Goal: Task Accomplishment & Management: Use online tool/utility

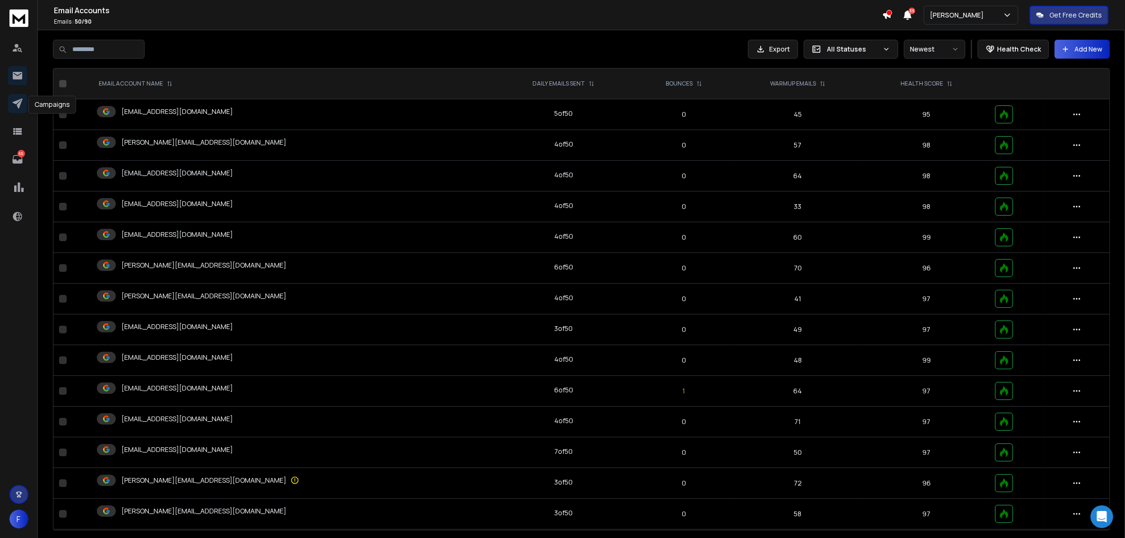
click at [17, 109] on icon at bounding box center [17, 103] width 11 height 11
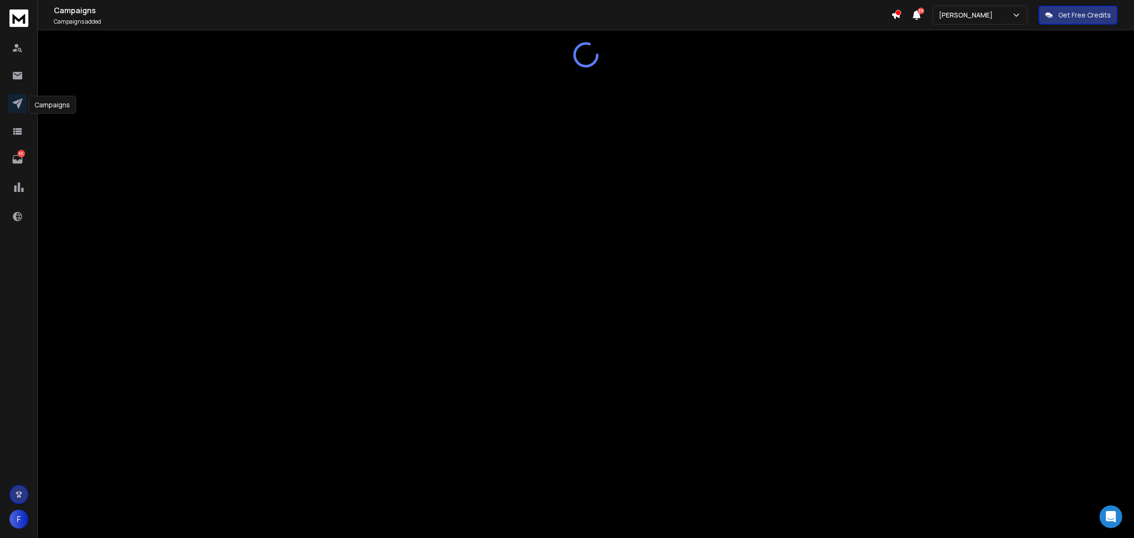
click at [17, 109] on icon at bounding box center [17, 103] width 11 height 11
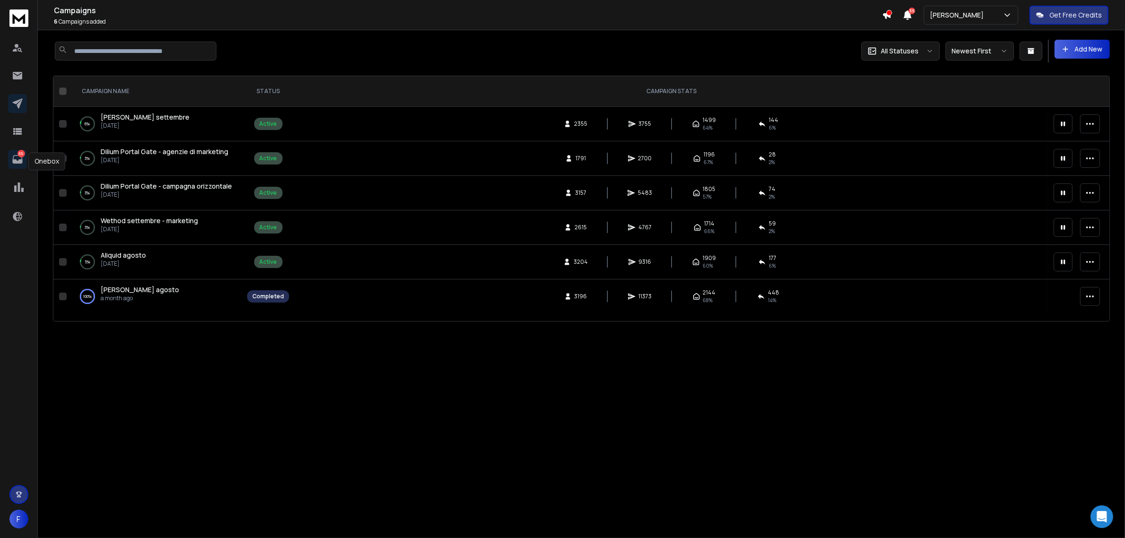
click at [20, 155] on p "65" at bounding box center [21, 154] width 8 height 8
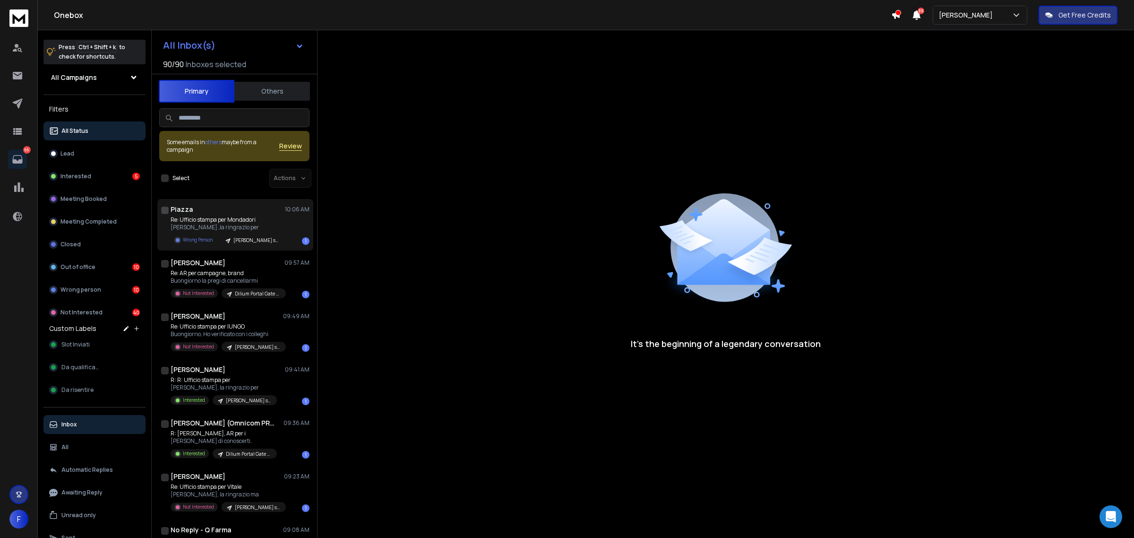
click at [298, 239] on div "Re: Ufficio stampa per Mondadori [PERSON_NAME] ,la ringrazio per Wrong Person […" at bounding box center [240, 230] width 139 height 29
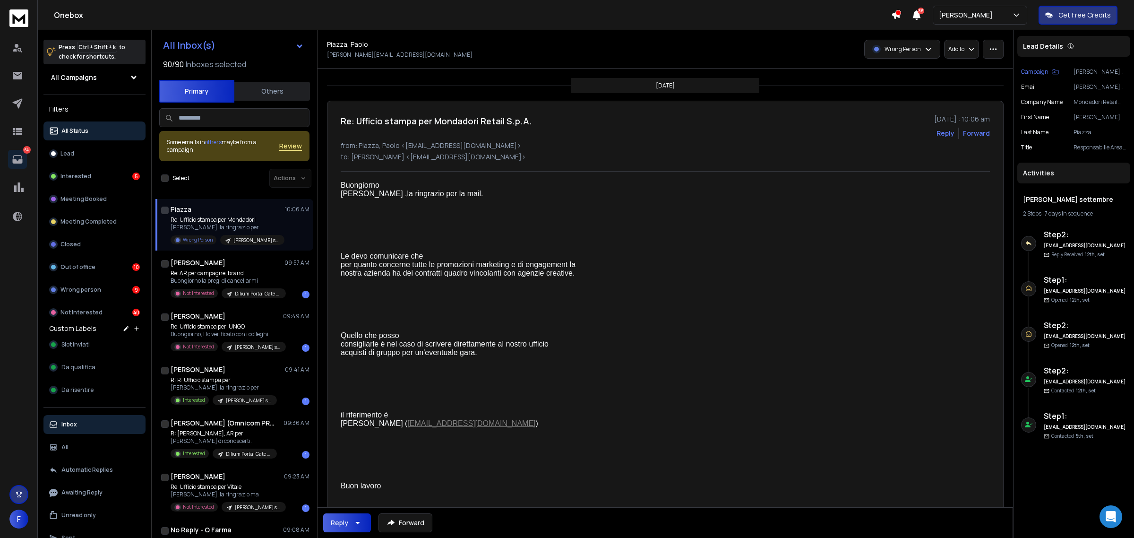
click at [887, 54] on div "Wrong Person" at bounding box center [902, 49] width 75 height 18
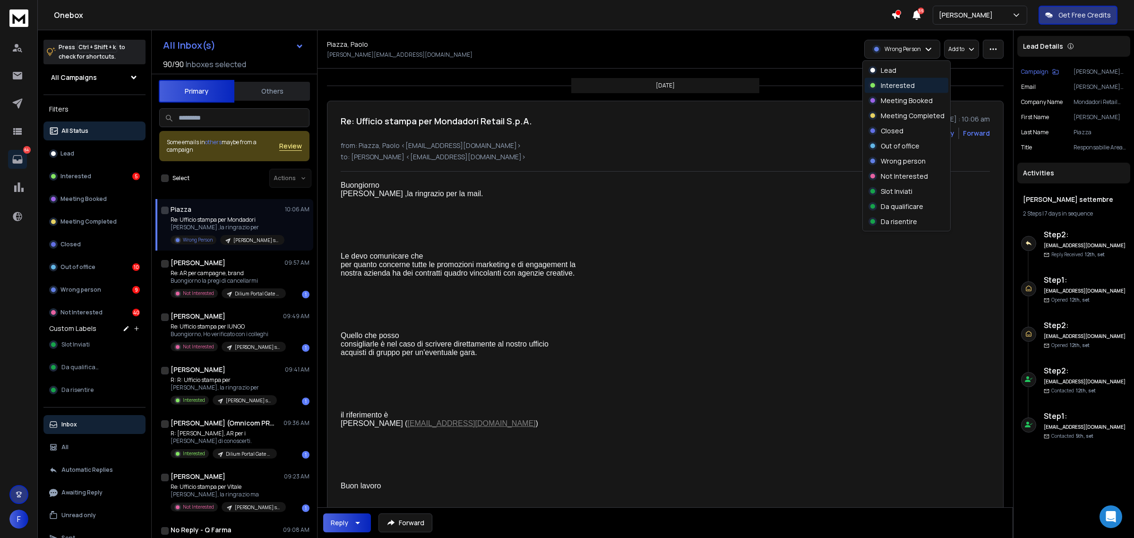
drag, startPoint x: 899, startPoint y: 81, endPoint x: 984, endPoint y: 45, distance: 92.4
click at [899, 82] on p "Interested" at bounding box center [898, 85] width 34 height 9
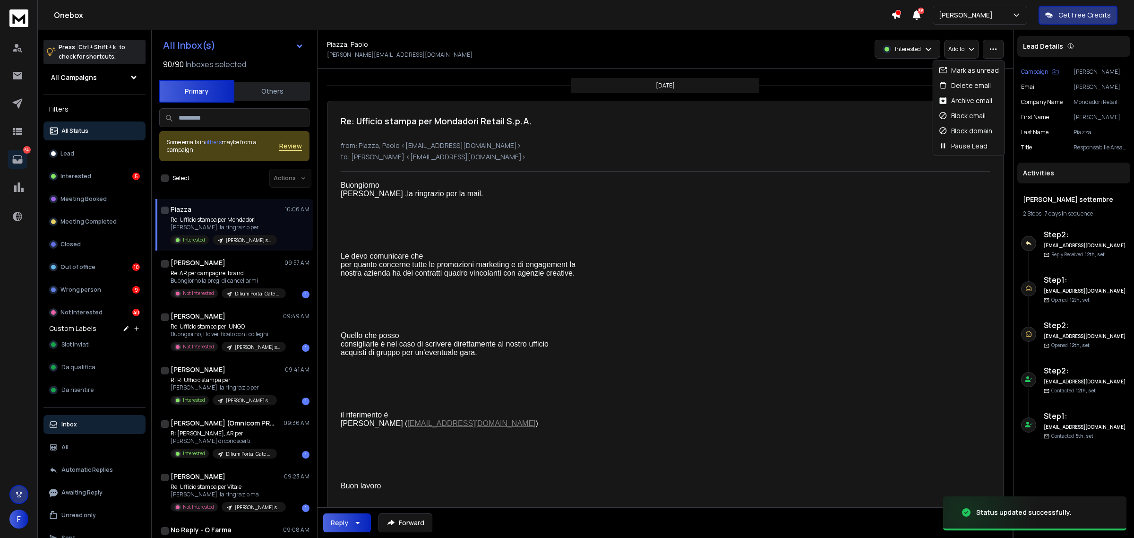
click at [996, 47] on button "button" at bounding box center [993, 49] width 21 height 19
click at [968, 69] on div "Mark as unread" at bounding box center [969, 70] width 60 height 9
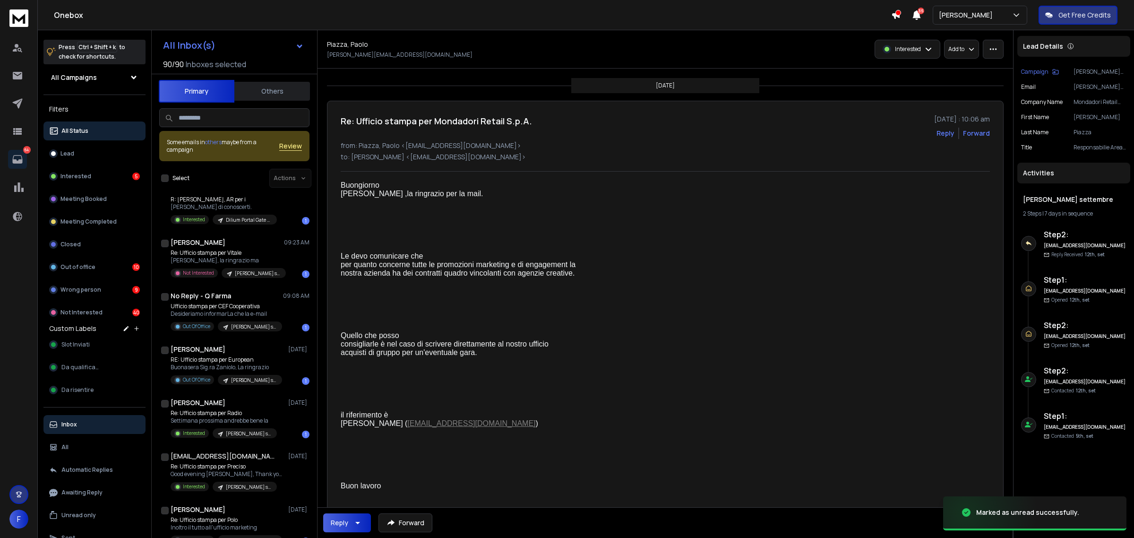
scroll to position [236, 0]
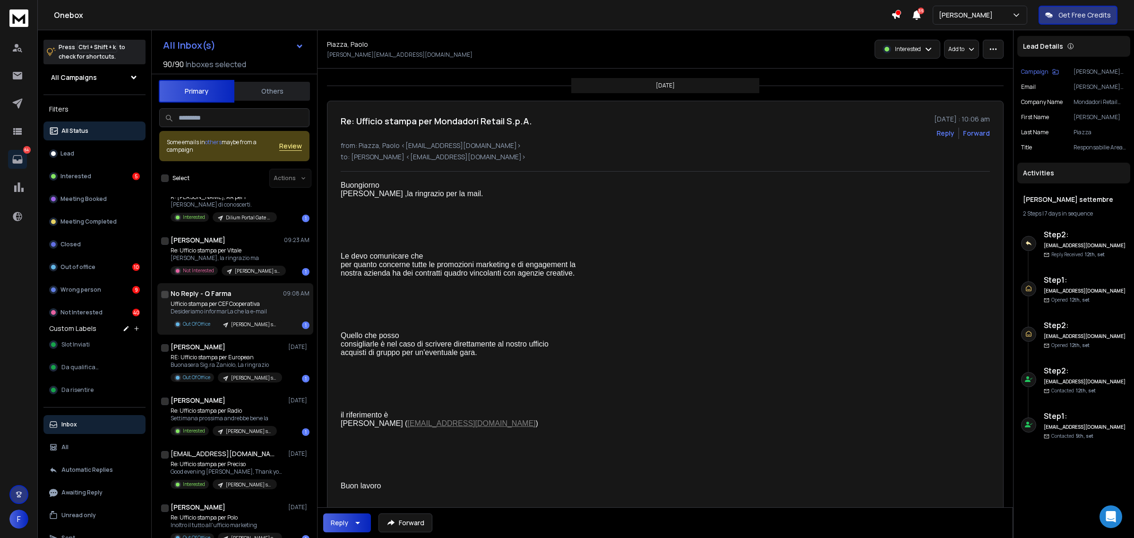
click at [292, 300] on div "Ufficio stampa per CEF Cooperativa Desideriamo informarLa che la e-mail Out Of …" at bounding box center [240, 314] width 139 height 29
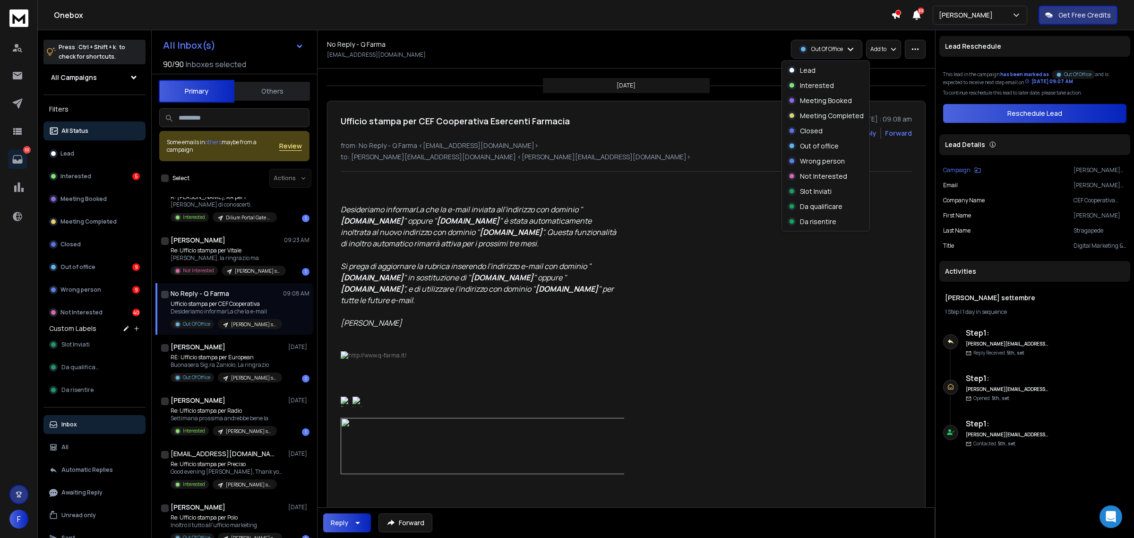
click at [807, 55] on div "Out Of Office" at bounding box center [827, 49] width 70 height 18
click at [809, 71] on p "Lead" at bounding box center [808, 70] width 16 height 9
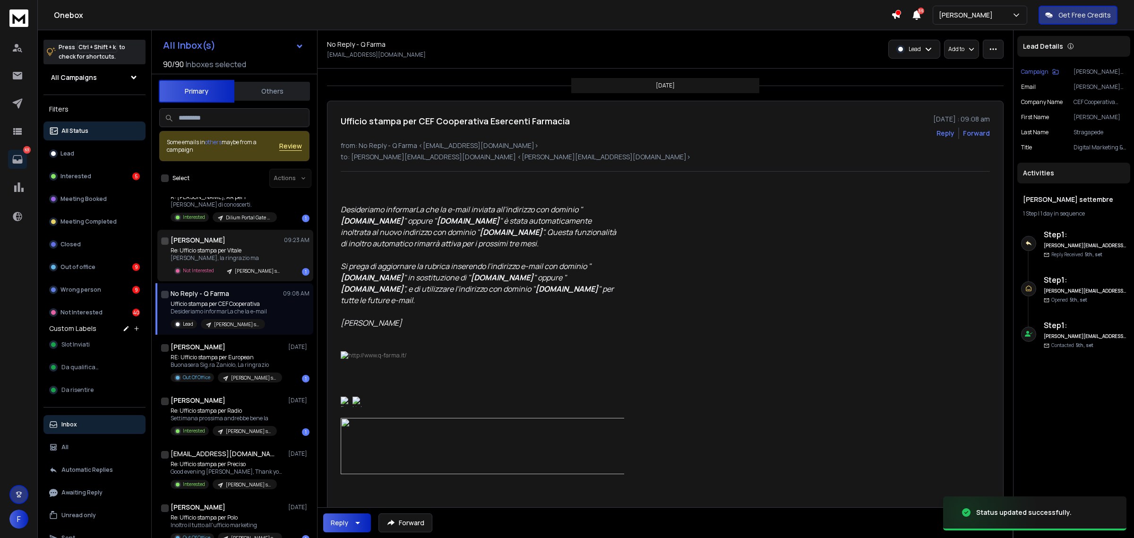
click at [293, 257] on div "Re: Ufficio stampa per [PERSON_NAME], la ringrazio ma Not Interested [PERSON_NA…" at bounding box center [240, 261] width 139 height 29
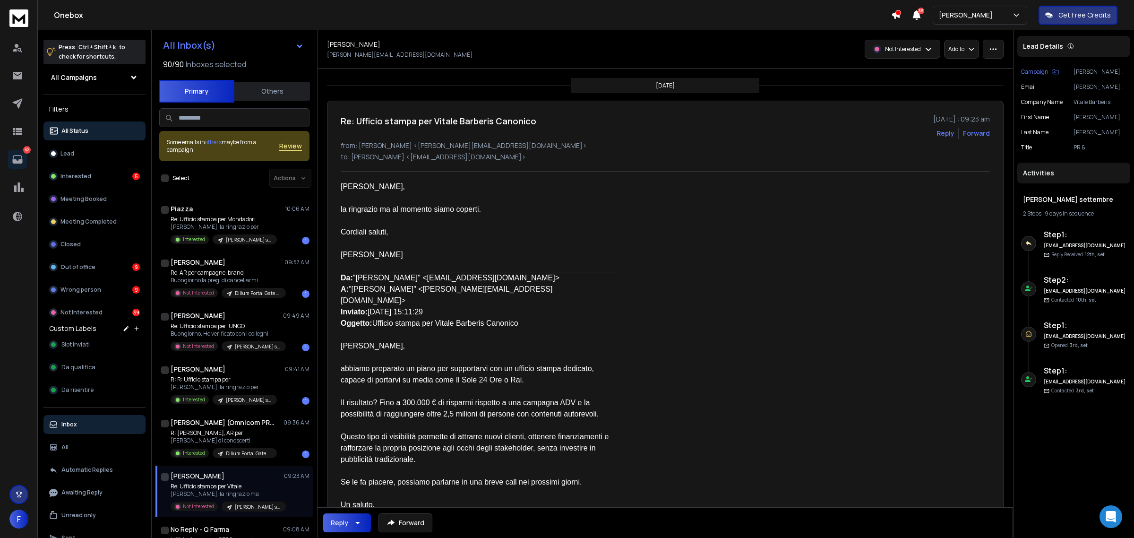
scroll to position [0, 0]
click at [124, 169] on button "Interested 5" at bounding box center [94, 176] width 102 height 19
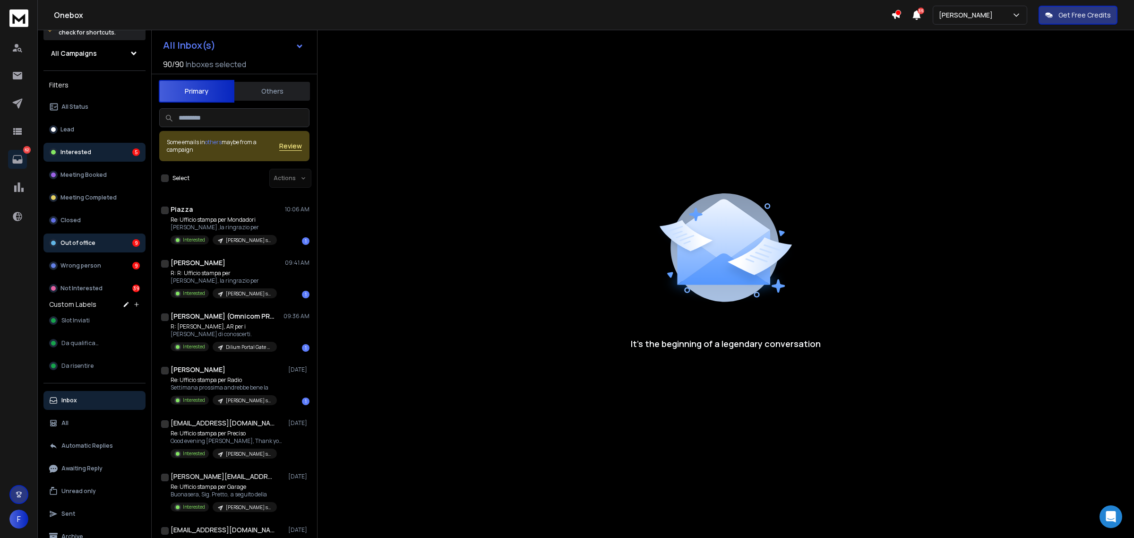
scroll to position [48, 0]
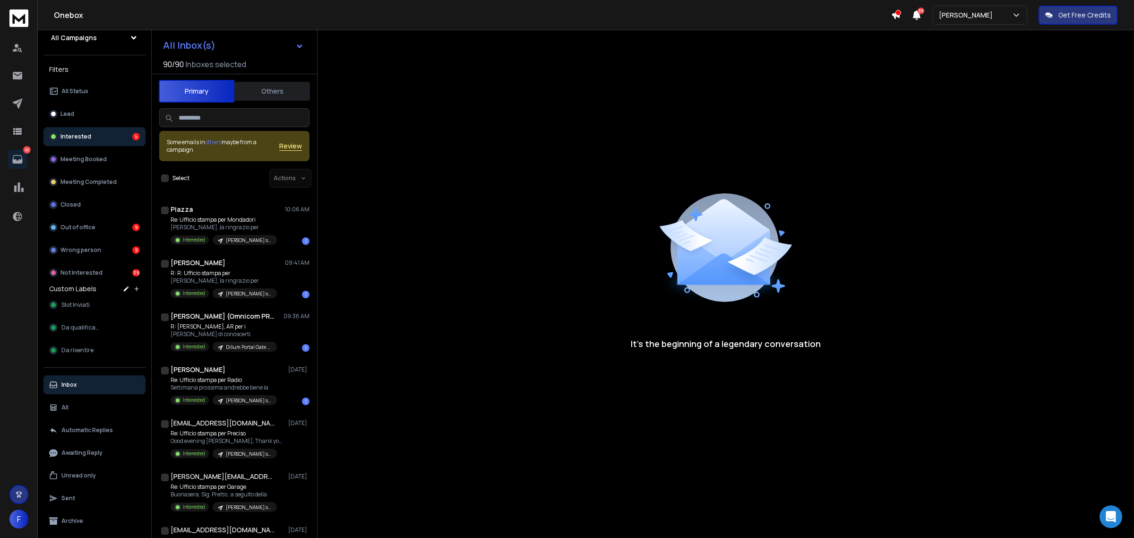
click at [87, 324] on span "Da qualificare" at bounding box center [81, 328] width 40 height 8
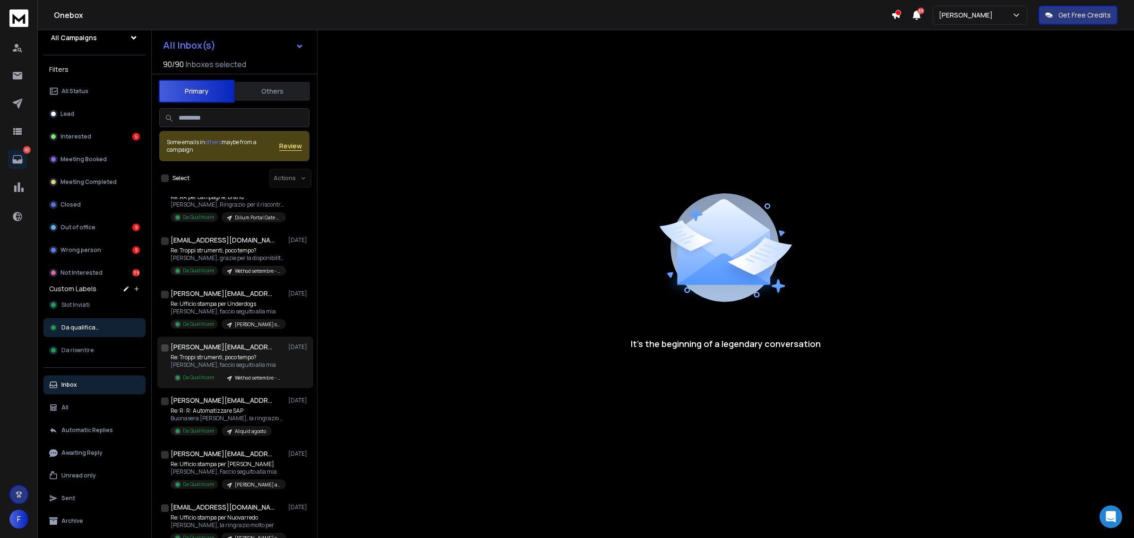
scroll to position [0, 0]
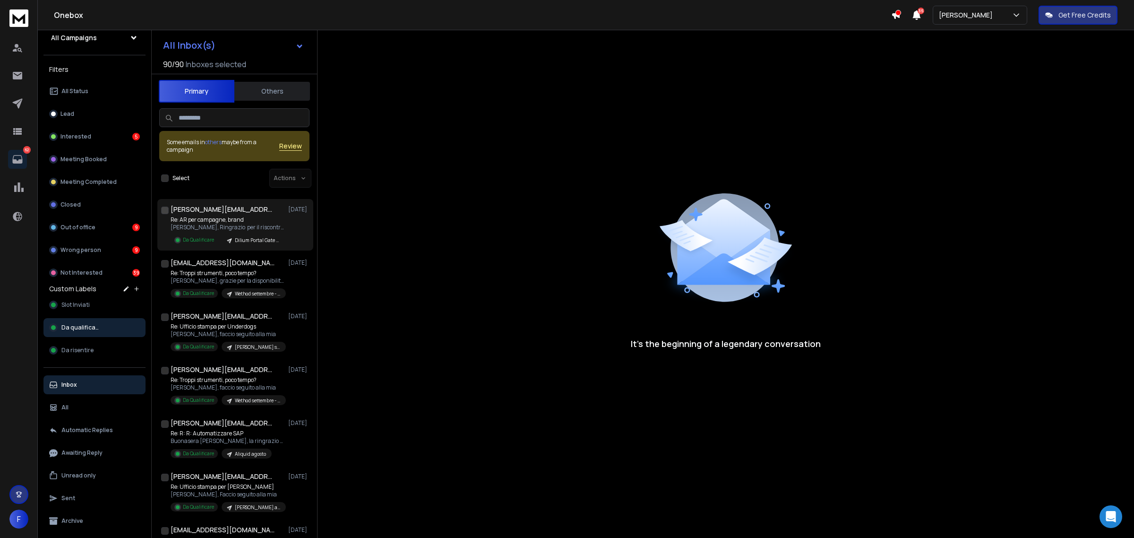
click at [201, 231] on p "[PERSON_NAME], Ringrazio per il riscontro. Per" at bounding box center [227, 228] width 113 height 8
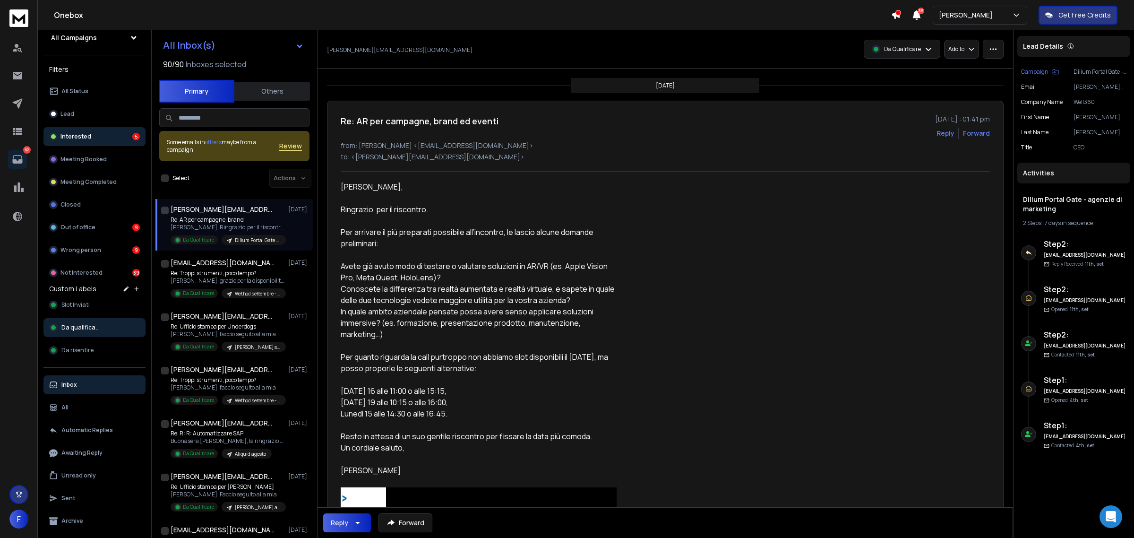
click at [100, 129] on button "Interested 5" at bounding box center [94, 136] width 102 height 19
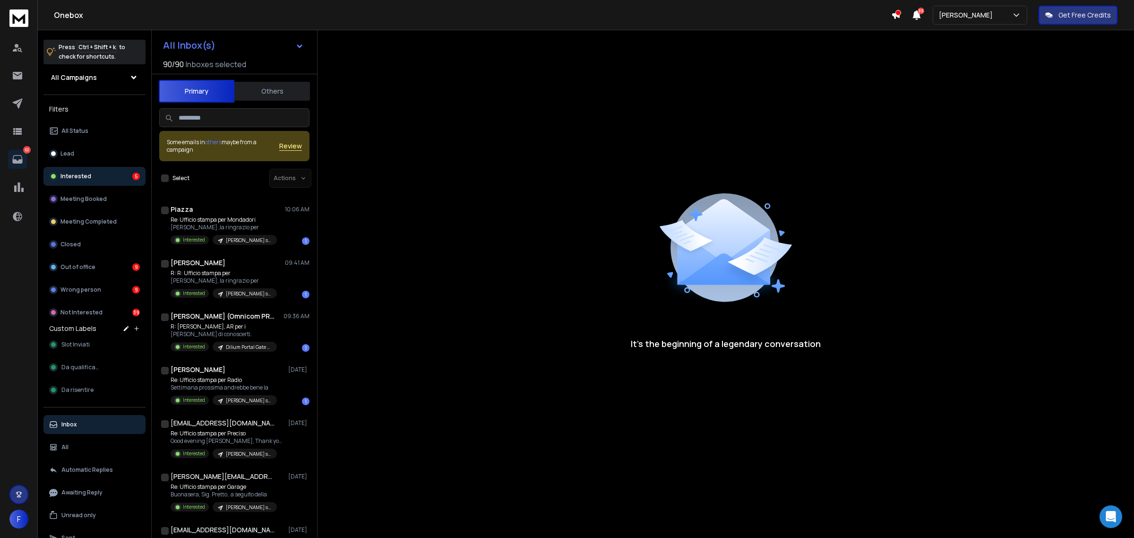
drag, startPoint x: 98, startPoint y: 109, endPoint x: 97, endPoint y: 114, distance: 4.9
click at [98, 111] on h3 "Filters" at bounding box center [94, 109] width 102 height 13
click at [93, 122] on button "All Status" at bounding box center [94, 130] width 102 height 19
